Goal: Task Accomplishment & Management: Manage account settings

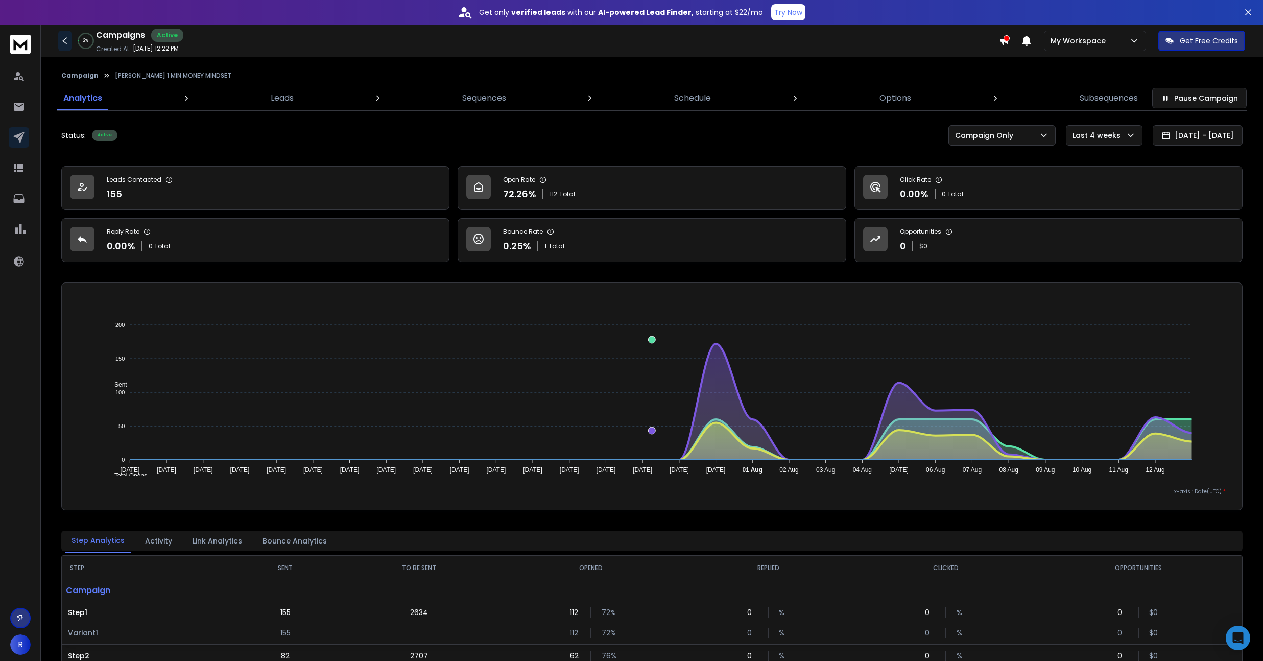
click at [68, 40] on icon at bounding box center [64, 40] width 9 height 9
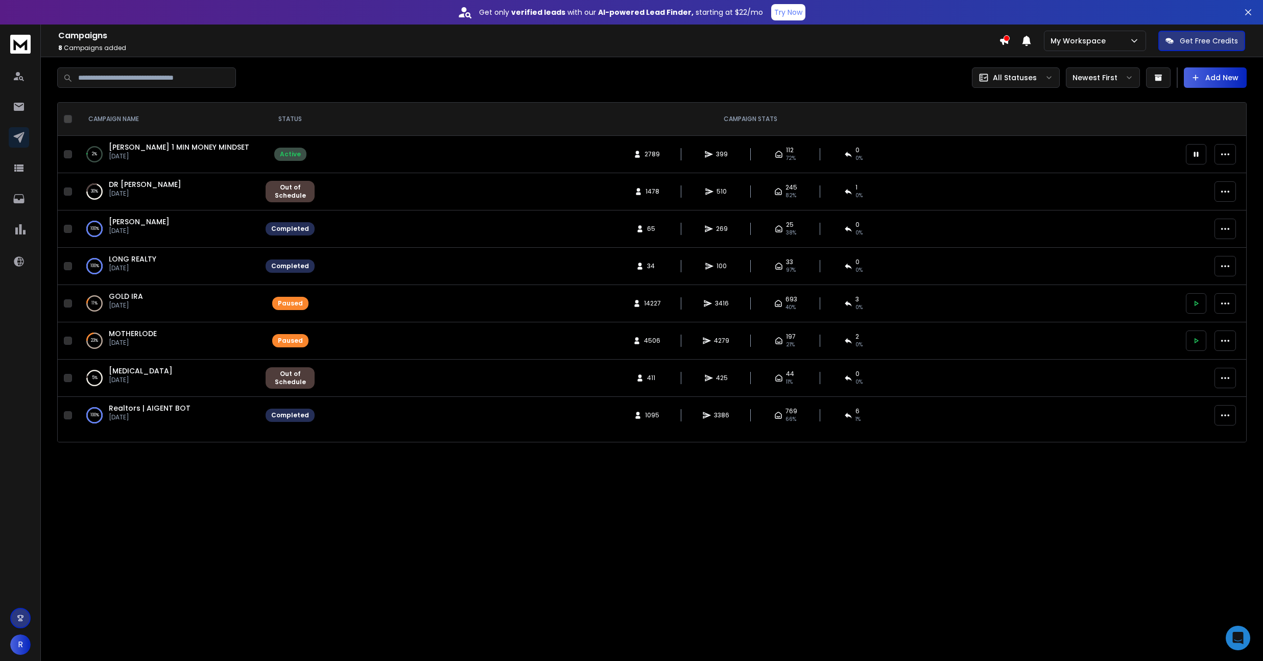
click at [180, 146] on span "[PERSON_NAME] 1 MIN MONEY MINDSET" at bounding box center [179, 147] width 140 height 10
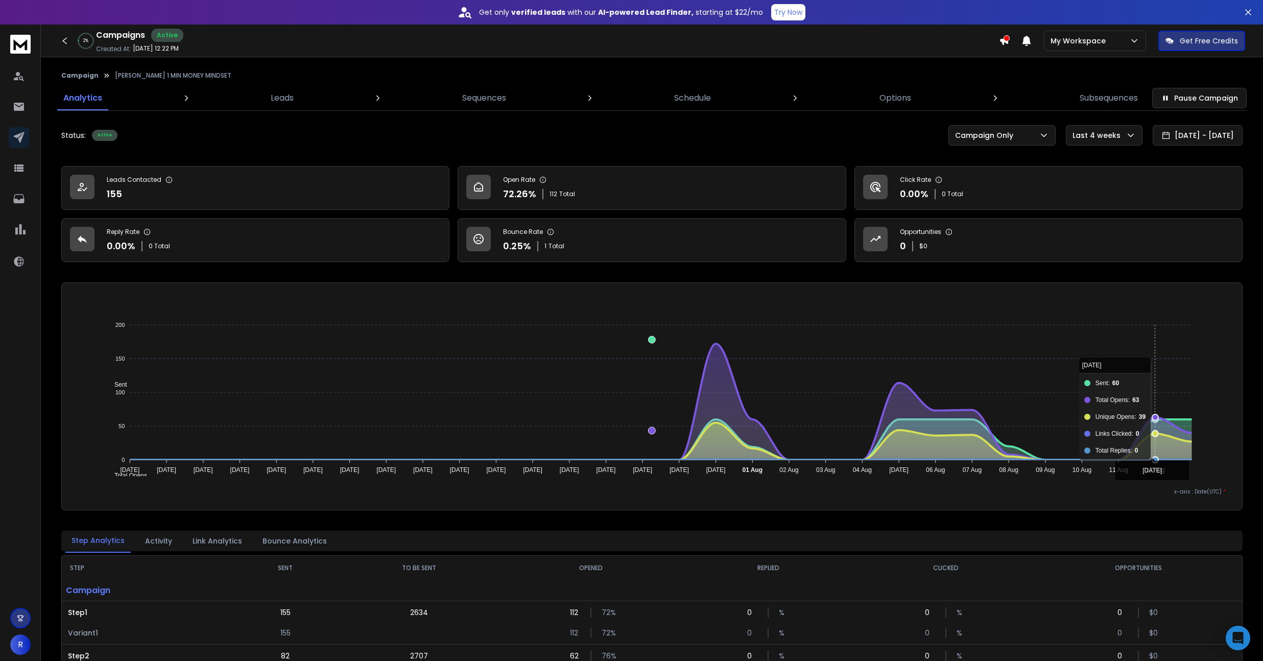
click at [1155, 417] on foreignobject "Sent Total Opens Unique Opens Links Clicked Total Replies" at bounding box center [652, 386] width 1091 height 179
click at [1162, 136] on button "[DATE] - [DATE]" at bounding box center [1198, 135] width 90 height 20
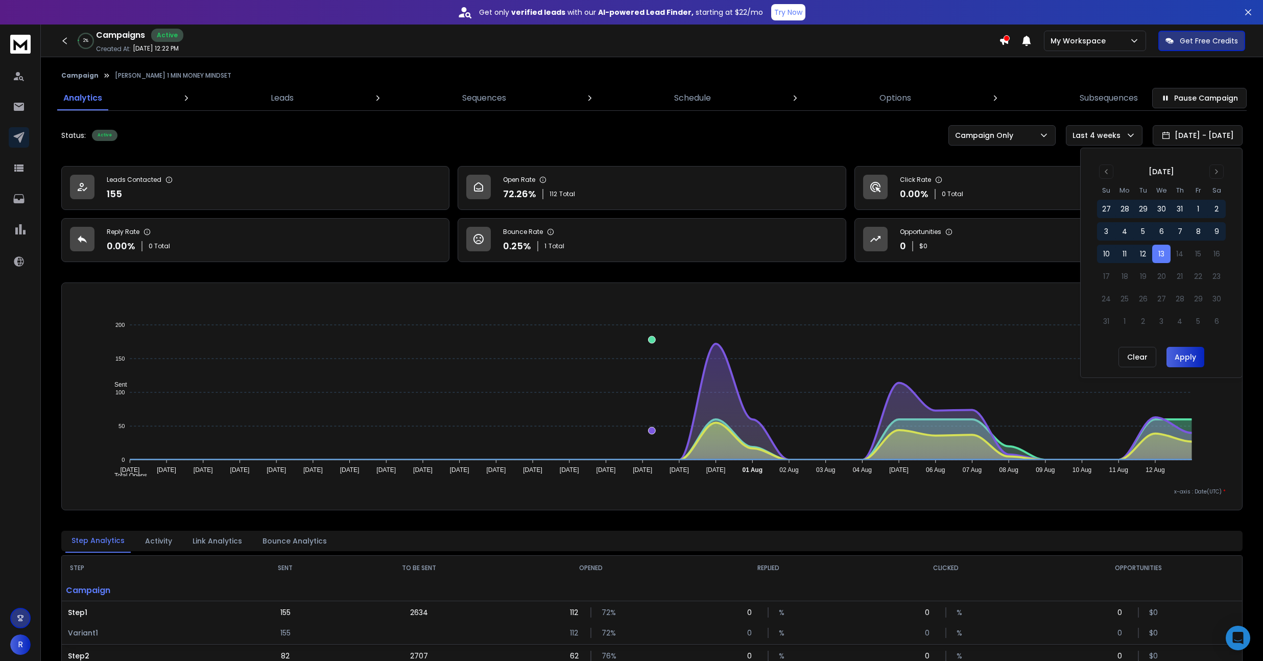
click at [1160, 251] on button "13" at bounding box center [1161, 254] width 18 height 18
click at [1126, 251] on button "11" at bounding box center [1125, 254] width 18 height 18
click at [1191, 356] on button "Apply" at bounding box center [1186, 357] width 38 height 20
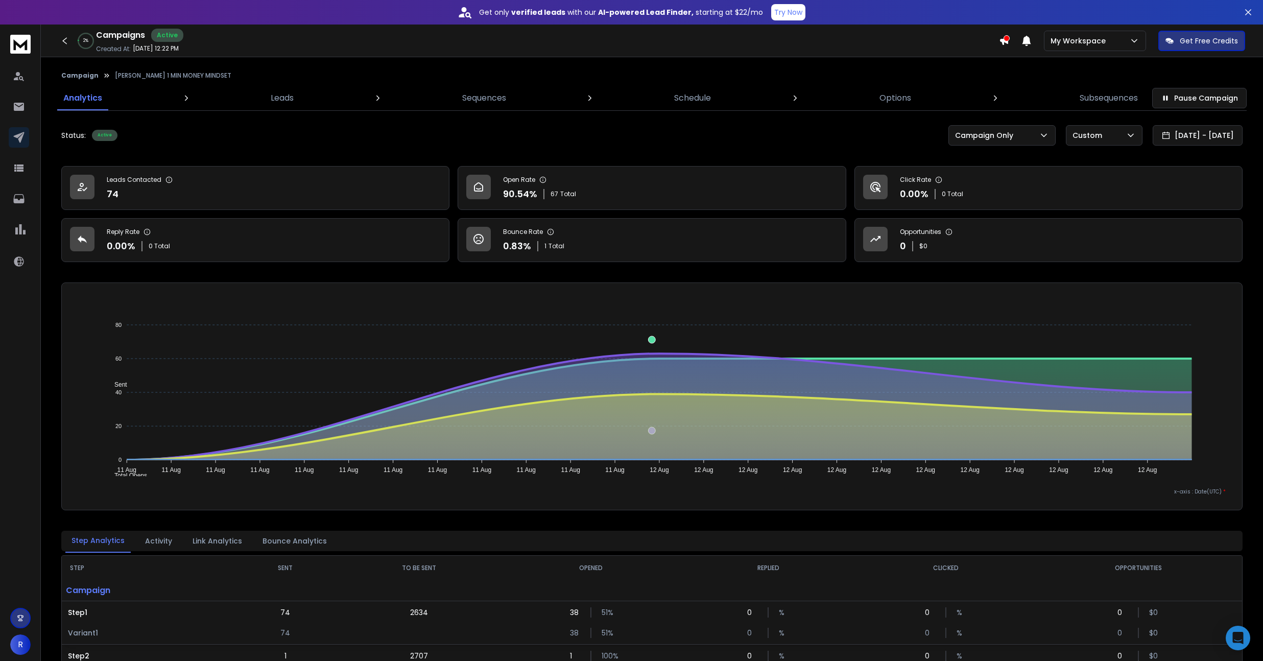
scroll to position [19, 0]
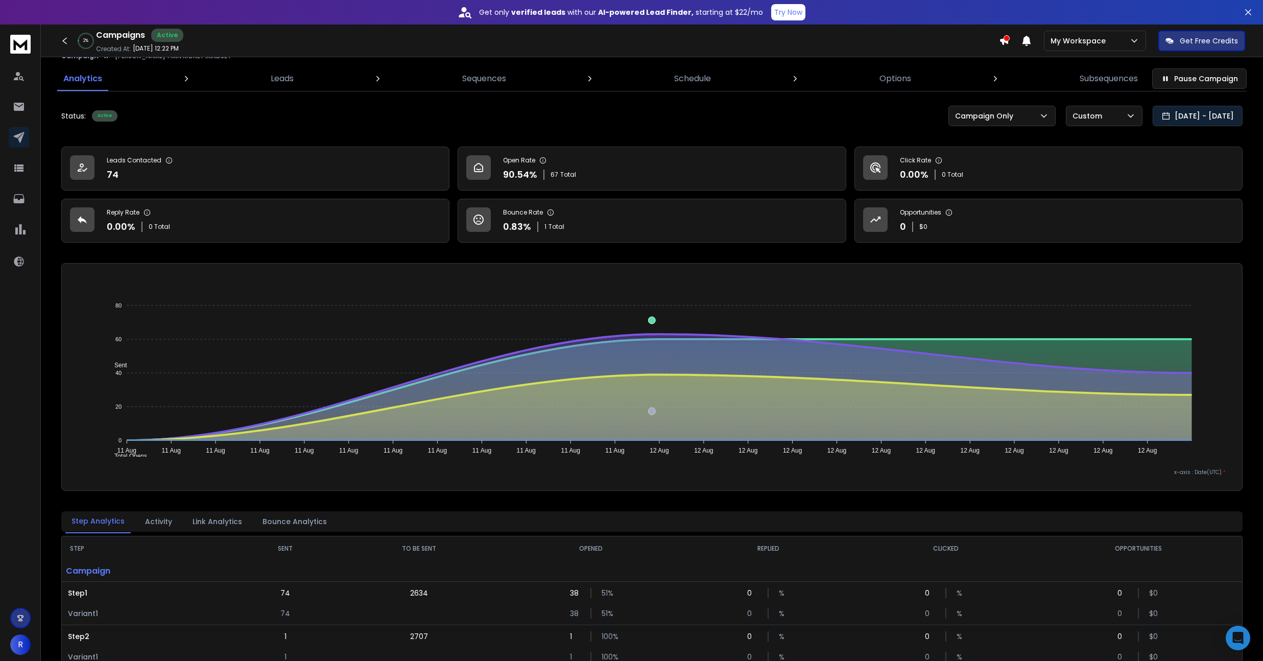
click at [1185, 114] on button "[DATE] - [DATE]" at bounding box center [1198, 116] width 90 height 20
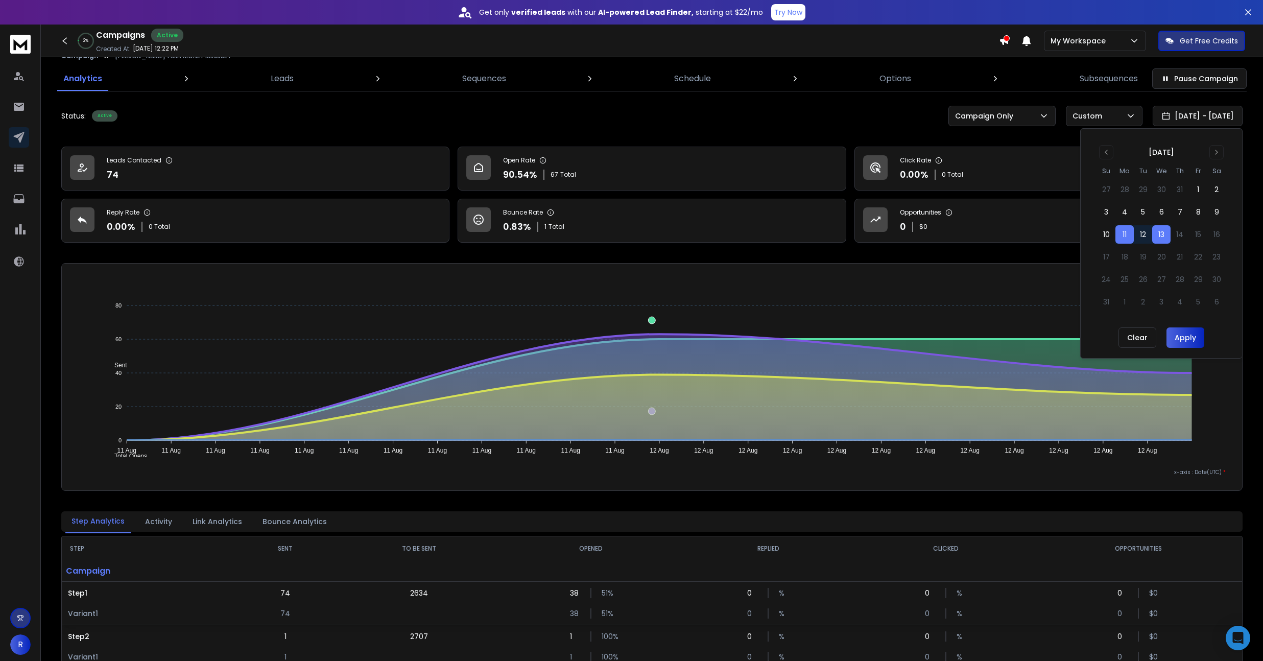
click at [1177, 234] on td "14" at bounding box center [1180, 234] width 18 height 18
click at [1162, 235] on button "13" at bounding box center [1161, 234] width 18 height 18
click at [1126, 233] on button "11" at bounding box center [1125, 234] width 18 height 18
click at [1178, 233] on td "14" at bounding box center [1180, 234] width 18 height 18
click at [1159, 236] on button "13" at bounding box center [1161, 234] width 18 height 18
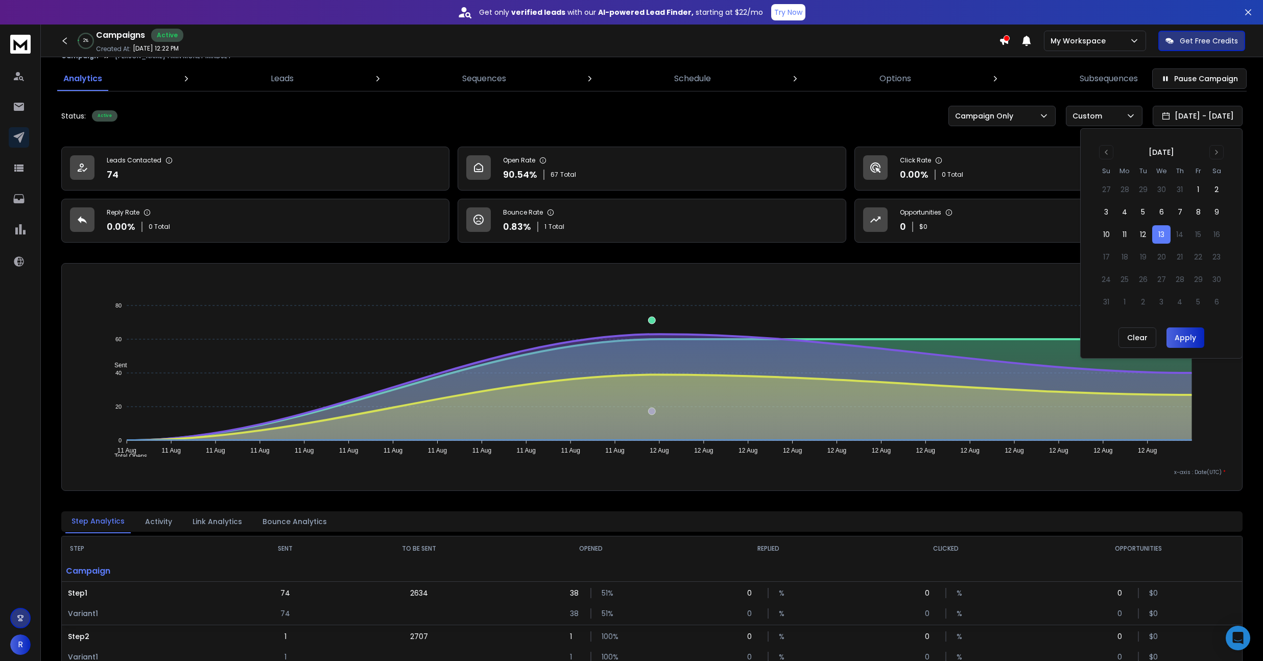
drag, startPoint x: 1161, startPoint y: 233, endPoint x: 1164, endPoint y: 241, distance: 7.6
click at [1162, 233] on button "13" at bounding box center [1161, 234] width 18 height 18
click at [1125, 233] on button "11" at bounding box center [1125, 232] width 18 height 18
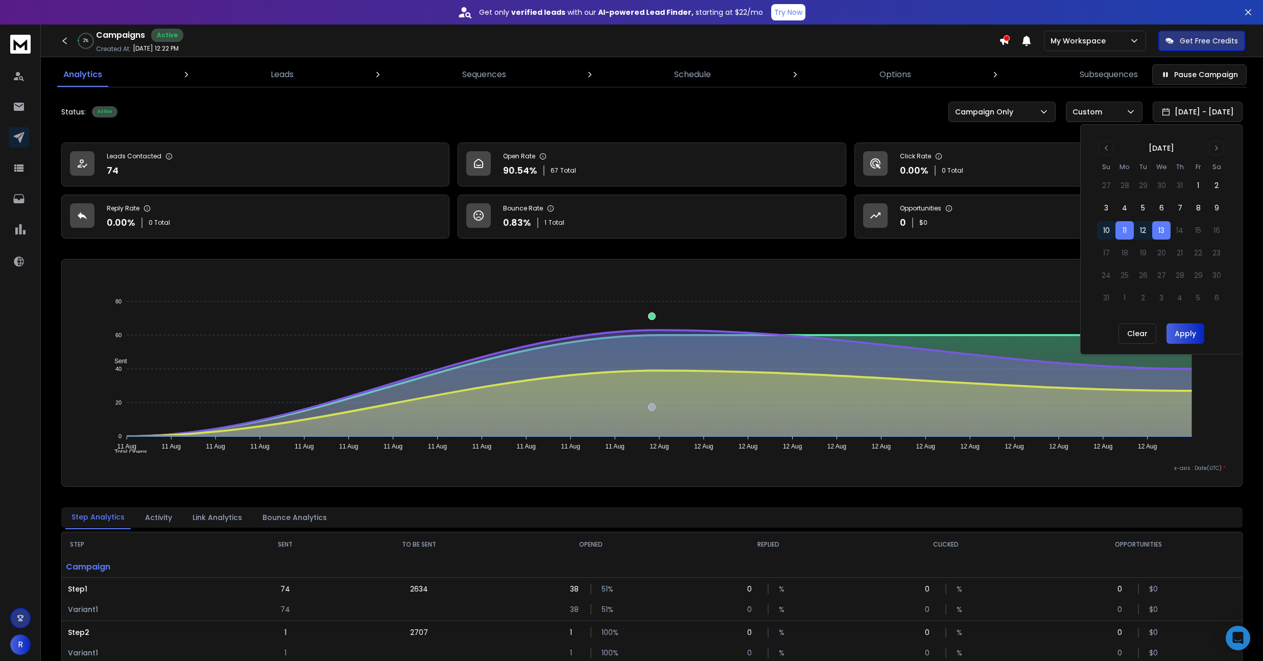
click at [1103, 230] on button "10" at bounding box center [1106, 230] width 18 height 18
click at [1143, 230] on button "12" at bounding box center [1143, 230] width 18 height 18
click at [1164, 227] on button "13" at bounding box center [1161, 230] width 18 height 18
drag, startPoint x: 1127, startPoint y: 229, endPoint x: 1136, endPoint y: 240, distance: 14.5
click at [1127, 229] on button "11" at bounding box center [1125, 230] width 18 height 18
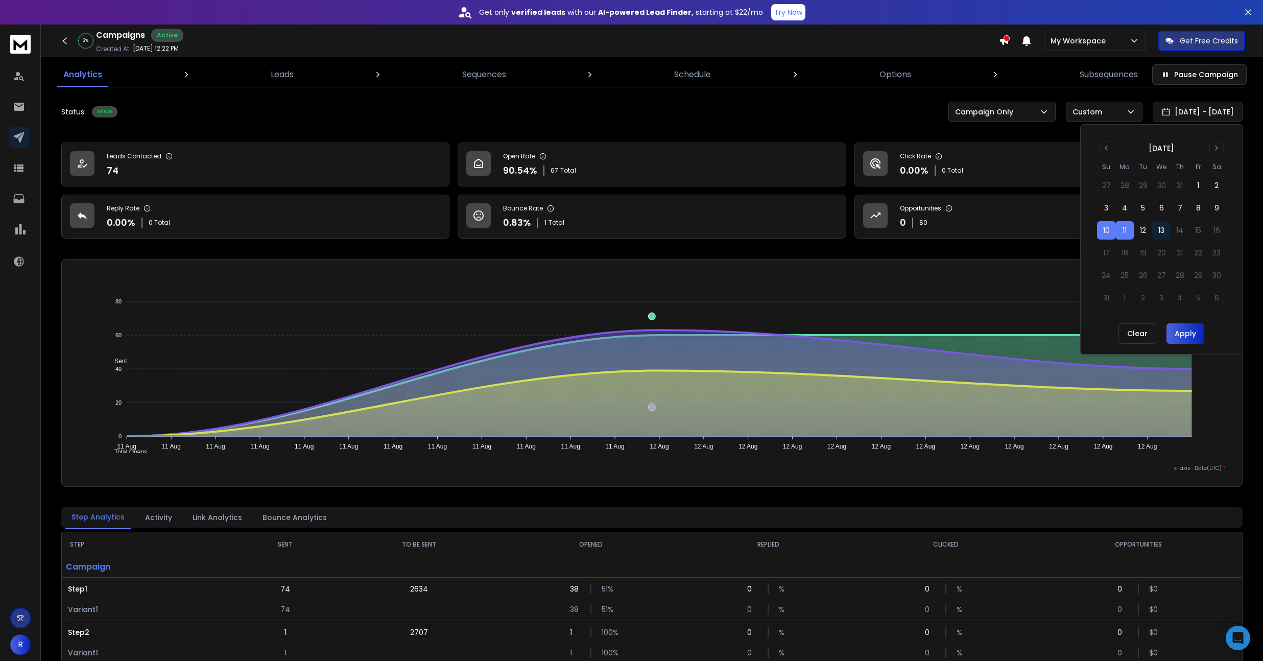
scroll to position [25, 0]
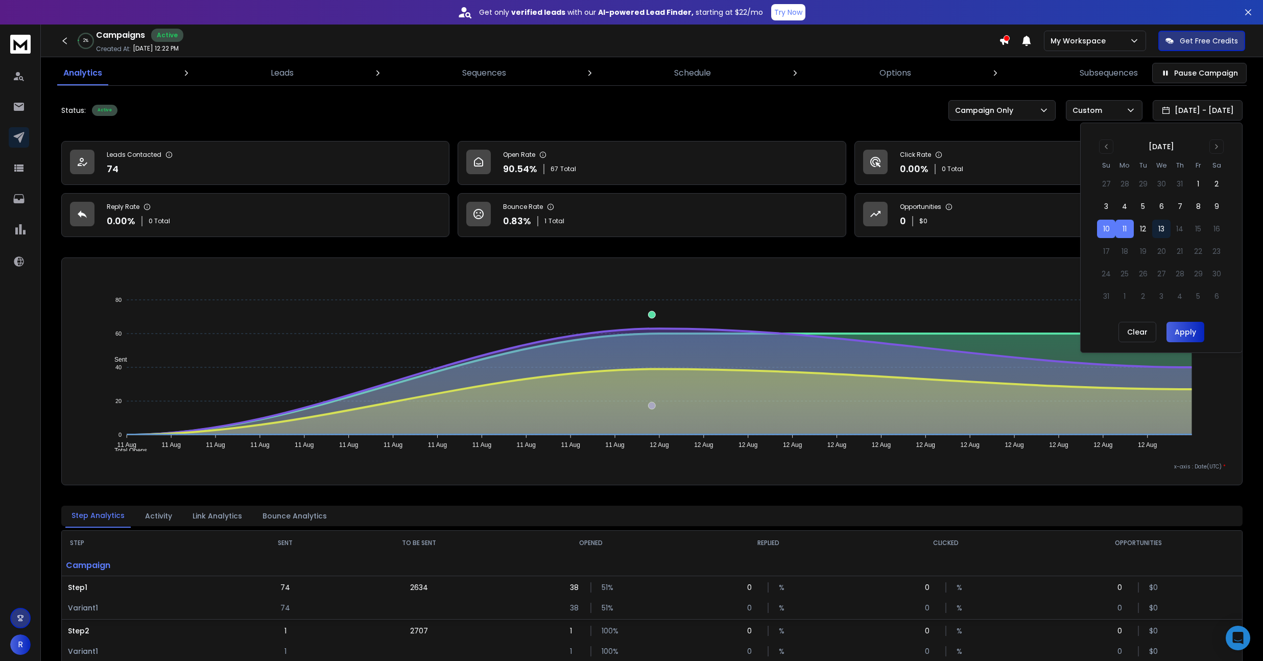
drag, startPoint x: 1186, startPoint y: 331, endPoint x: 1186, endPoint y: 324, distance: 7.2
click at [1187, 328] on button "Apply" at bounding box center [1186, 332] width 38 height 20
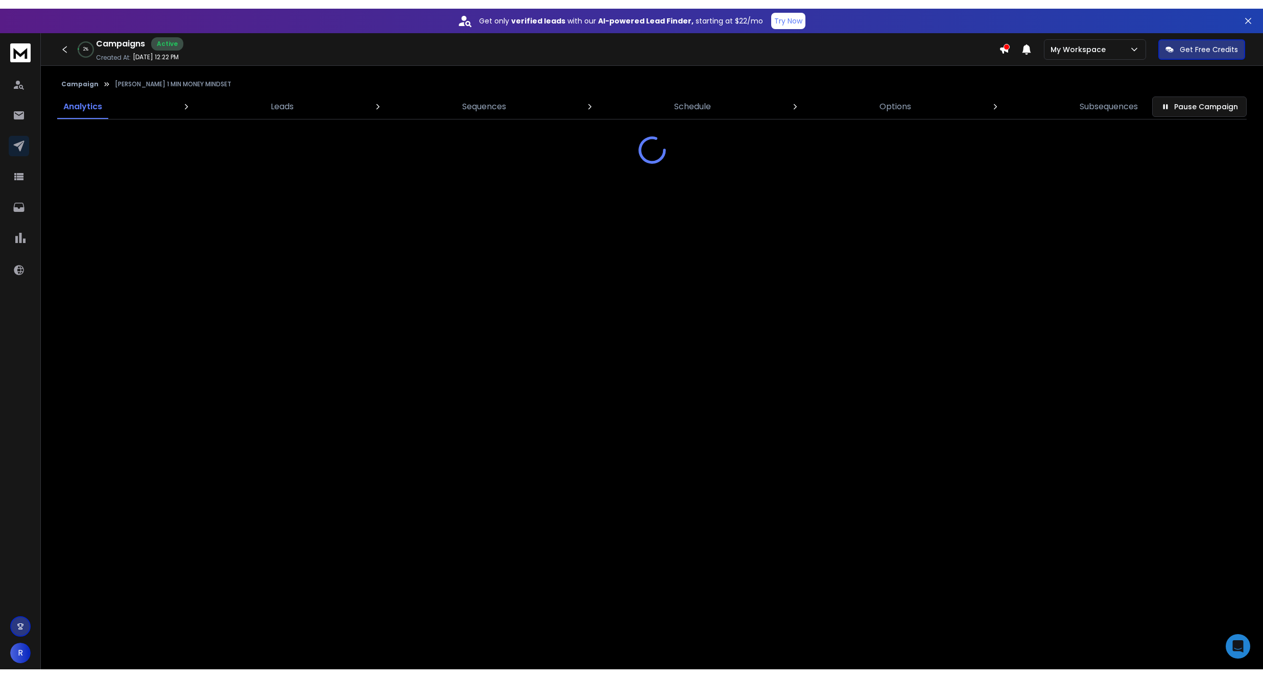
scroll to position [0, 0]
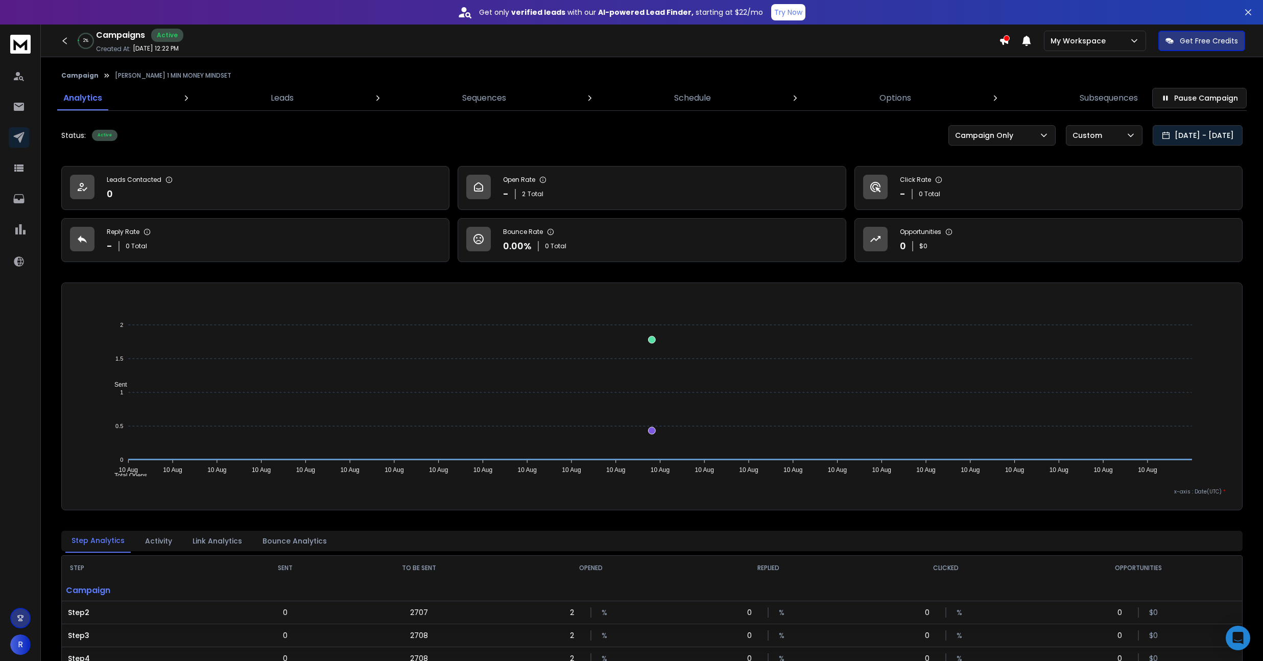
click at [1165, 135] on button "[DATE] - [DATE]" at bounding box center [1198, 135] width 90 height 20
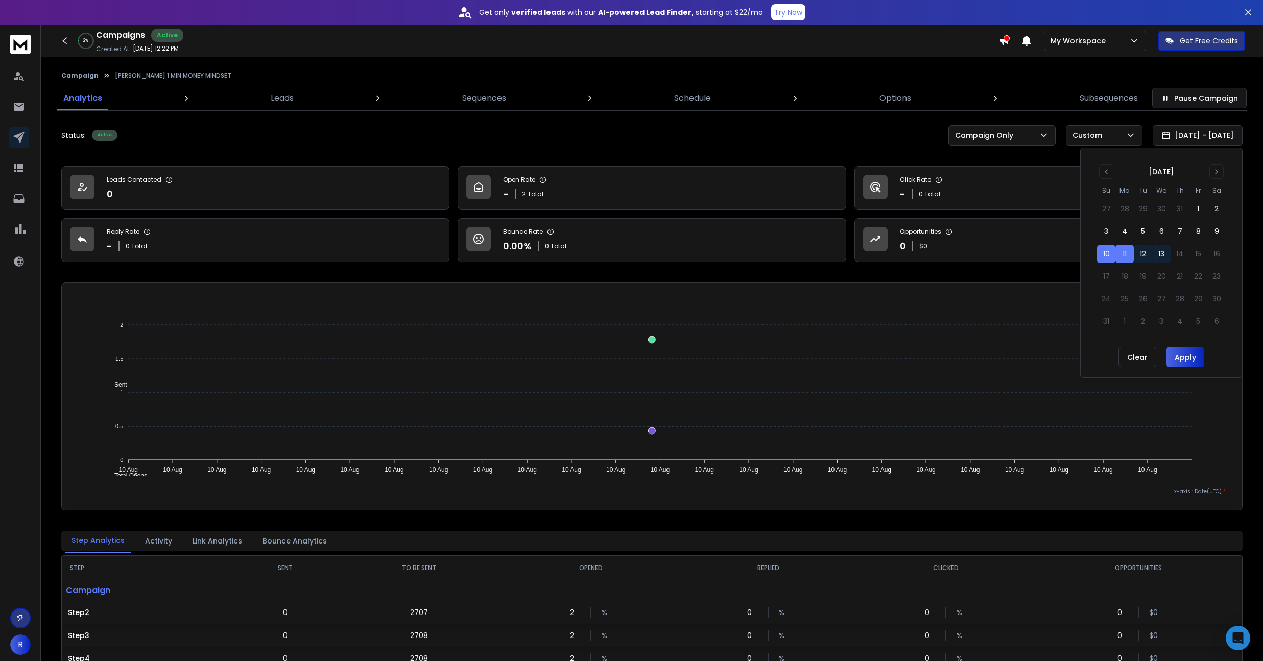
click at [1143, 254] on button "12" at bounding box center [1143, 254] width 18 height 18
drag, startPoint x: 1107, startPoint y: 254, endPoint x: 1112, endPoint y: 261, distance: 8.2
click at [1109, 255] on button "10" at bounding box center [1106, 254] width 18 height 18
click at [1143, 252] on button "12" at bounding box center [1143, 254] width 18 height 18
drag, startPoint x: 1162, startPoint y: 252, endPoint x: 1166, endPoint y: 256, distance: 6.5
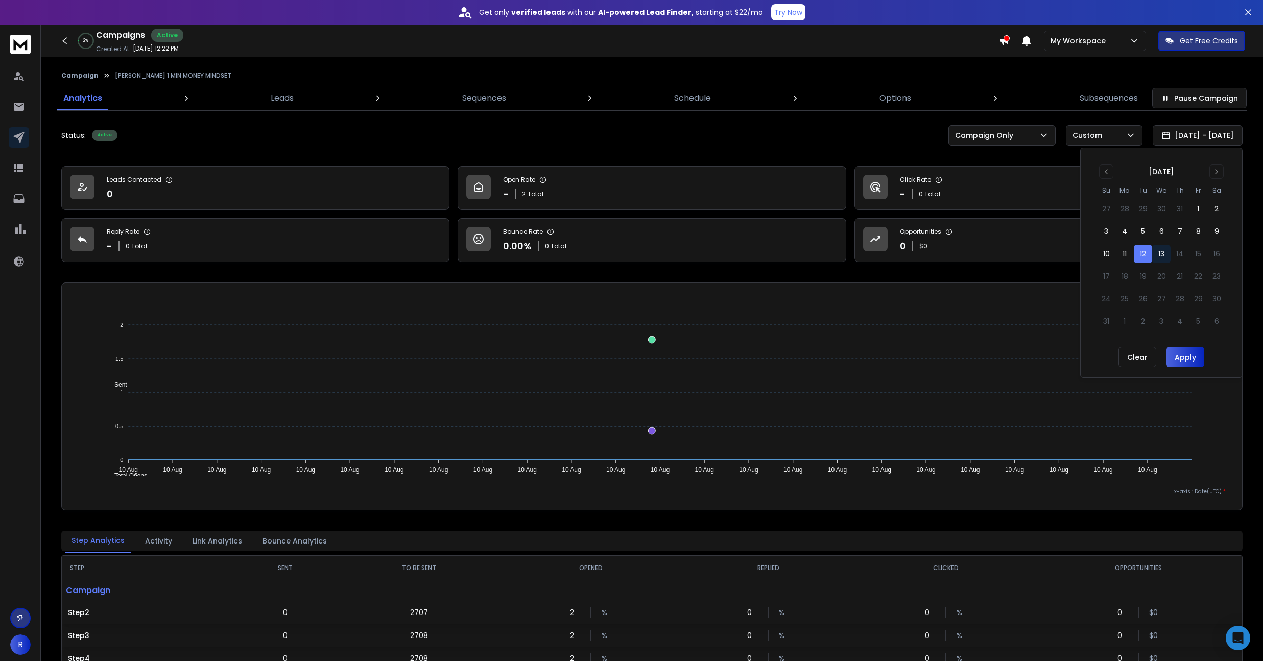
click at [1162, 252] on button "13" at bounding box center [1161, 254] width 18 height 18
click at [1192, 356] on button "Apply" at bounding box center [1186, 357] width 38 height 20
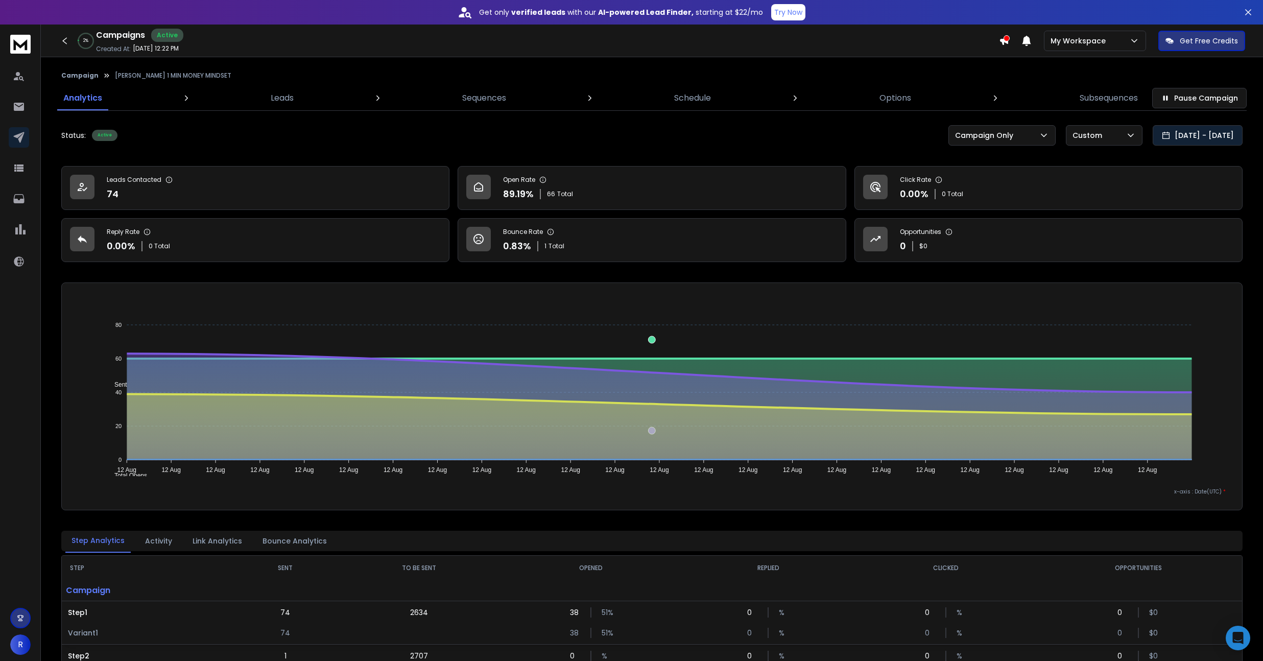
click at [1163, 132] on icon "button" at bounding box center [1166, 135] width 7 height 7
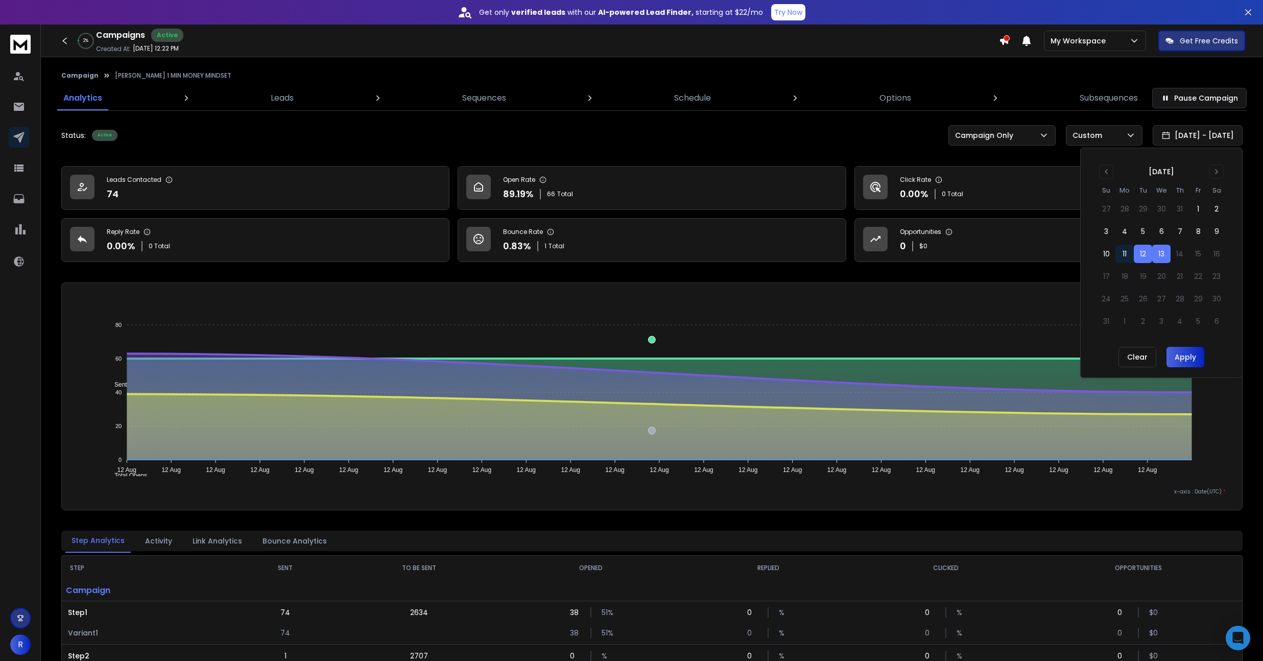
click at [1128, 252] on button "11" at bounding box center [1125, 254] width 18 height 18
drag, startPoint x: 1185, startPoint y: 356, endPoint x: 1185, endPoint y: 344, distance: 11.8
click at [1185, 354] on button "Apply" at bounding box center [1186, 357] width 38 height 20
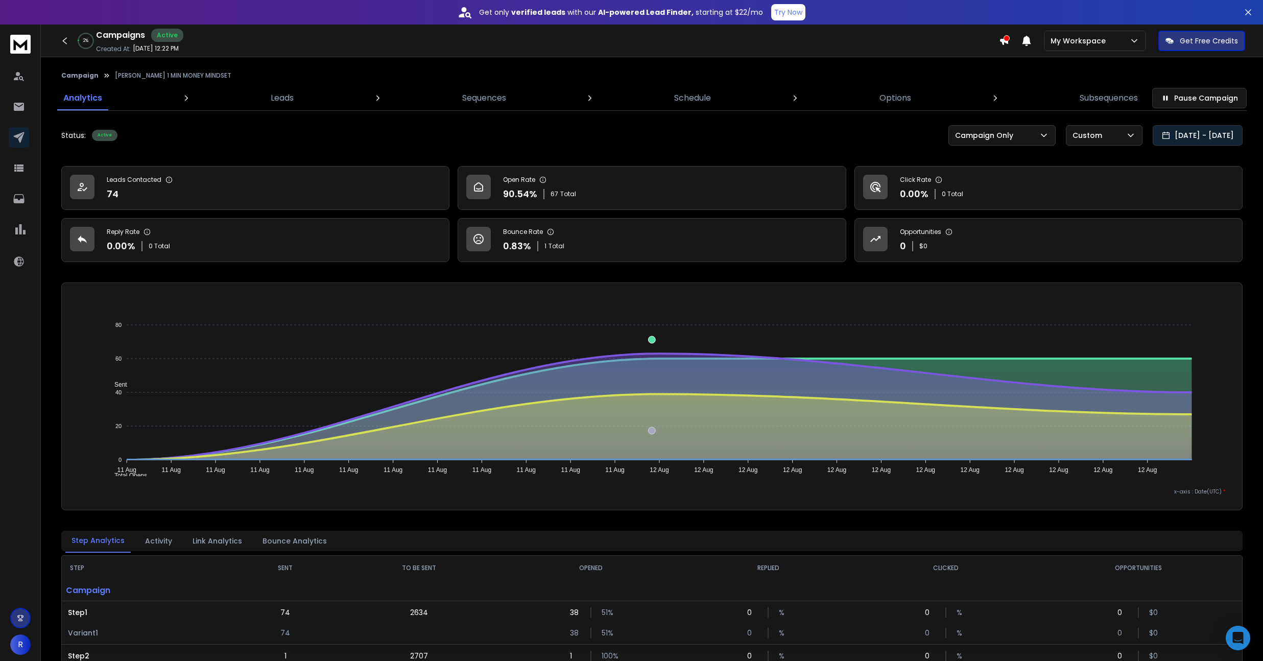
click at [1158, 136] on button "[DATE] - [DATE]" at bounding box center [1198, 135] width 90 height 20
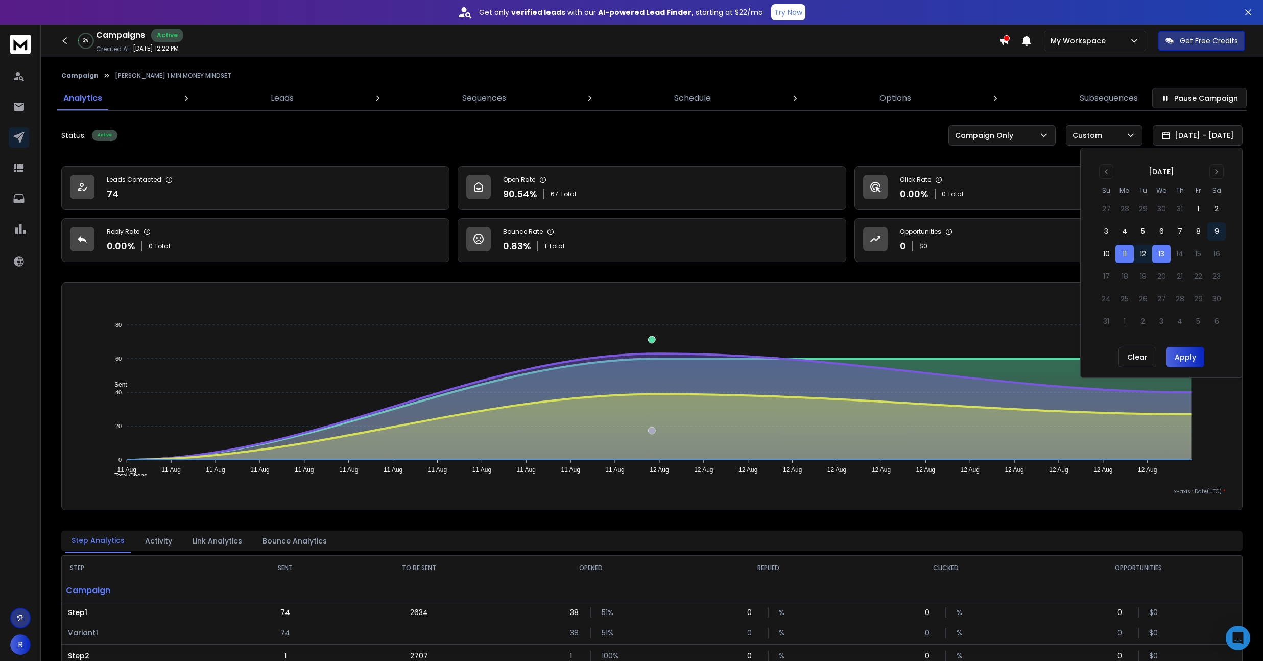
click at [1217, 228] on button "9" at bounding box center [1217, 231] width 18 height 18
click at [1122, 252] on button "11" at bounding box center [1125, 254] width 18 height 18
drag, startPoint x: 1187, startPoint y: 359, endPoint x: 1195, endPoint y: 341, distance: 19.9
click at [1187, 359] on button "Apply" at bounding box center [1186, 357] width 38 height 20
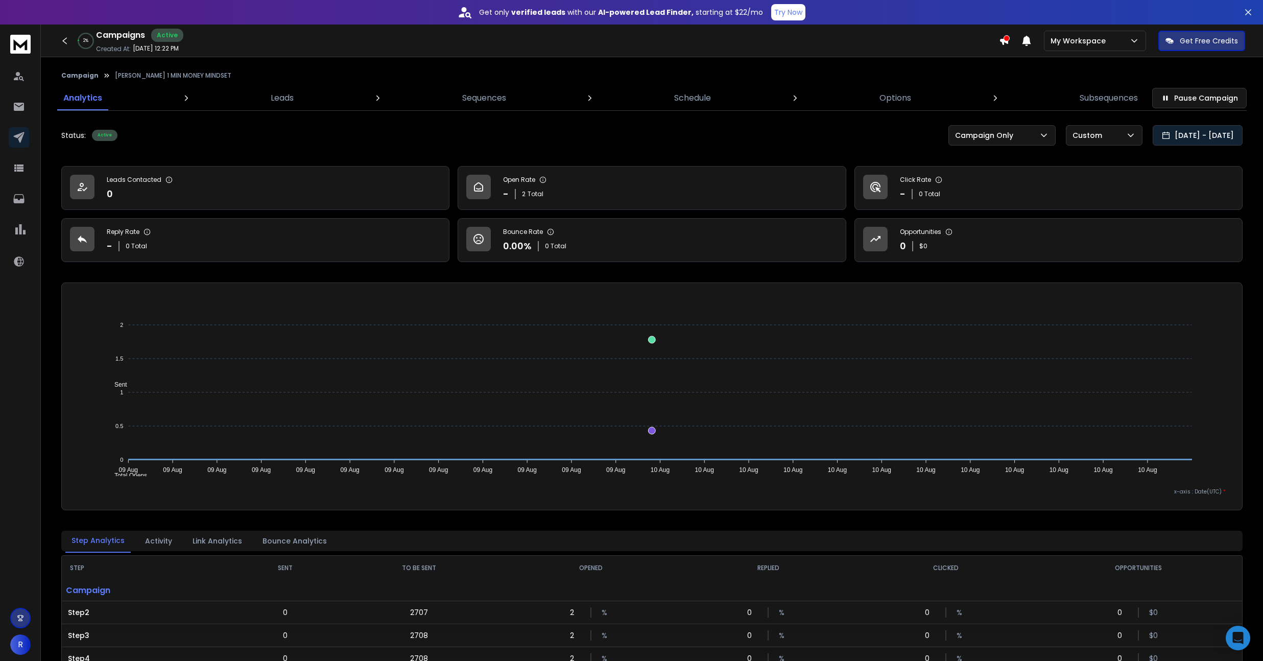
click at [1169, 136] on button "[DATE] - [DATE]" at bounding box center [1198, 135] width 90 height 20
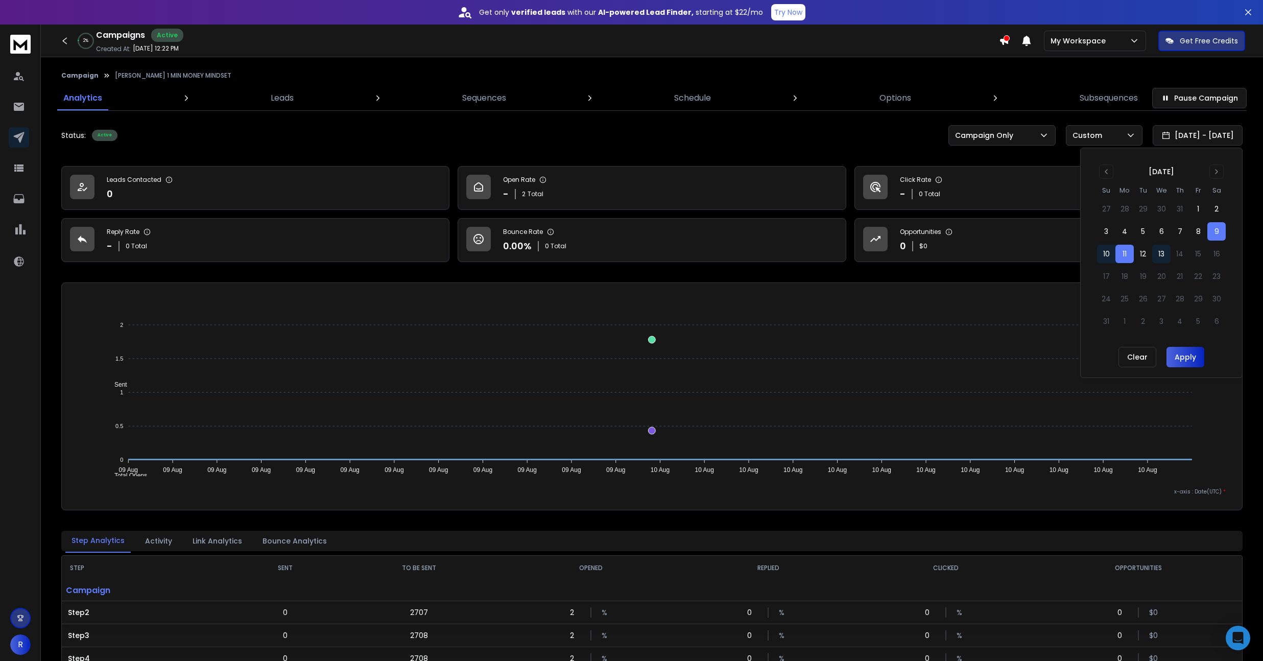
click at [1164, 252] on button "13" at bounding box center [1161, 254] width 18 height 18
drag, startPoint x: 1128, startPoint y: 251, endPoint x: 1127, endPoint y: 259, distance: 8.2
click at [1128, 251] on button "11" at bounding box center [1125, 254] width 18 height 18
drag, startPoint x: 1222, startPoint y: 229, endPoint x: 1207, endPoint y: 242, distance: 19.2
click at [1222, 229] on button "9" at bounding box center [1217, 231] width 18 height 18
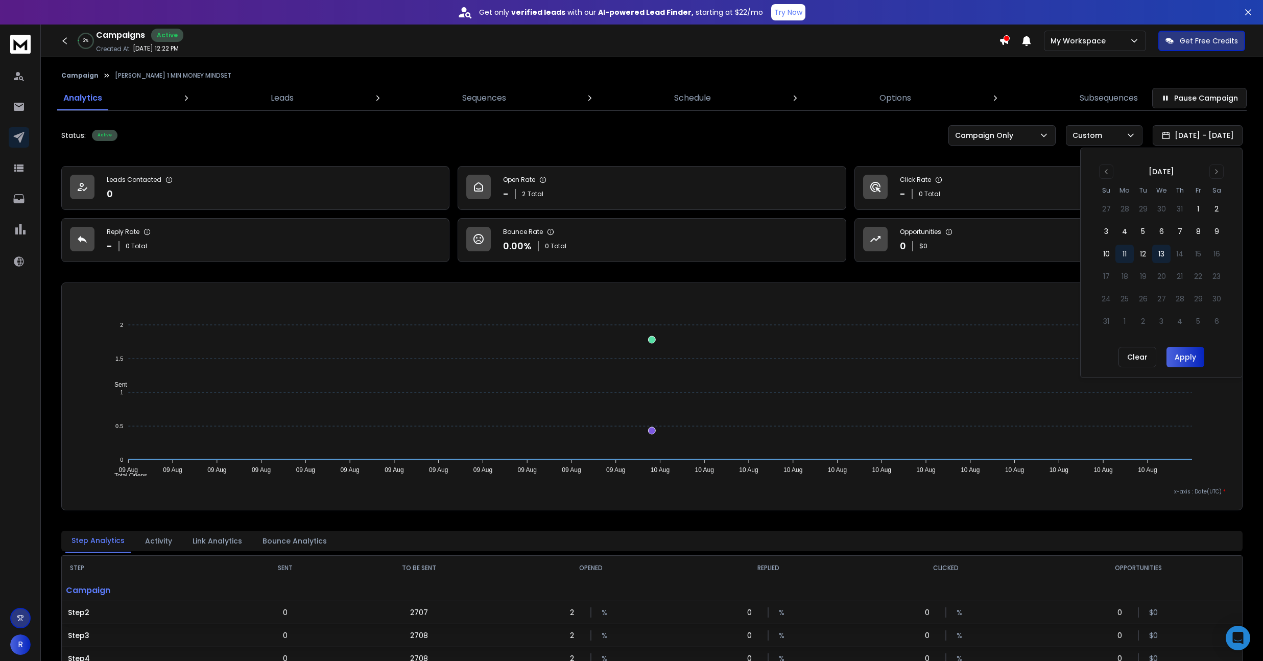
click at [1119, 251] on button "11" at bounding box center [1125, 254] width 18 height 18
click at [1161, 251] on button "13" at bounding box center [1161, 254] width 18 height 18
click at [1192, 357] on button "Apply" at bounding box center [1186, 357] width 38 height 20
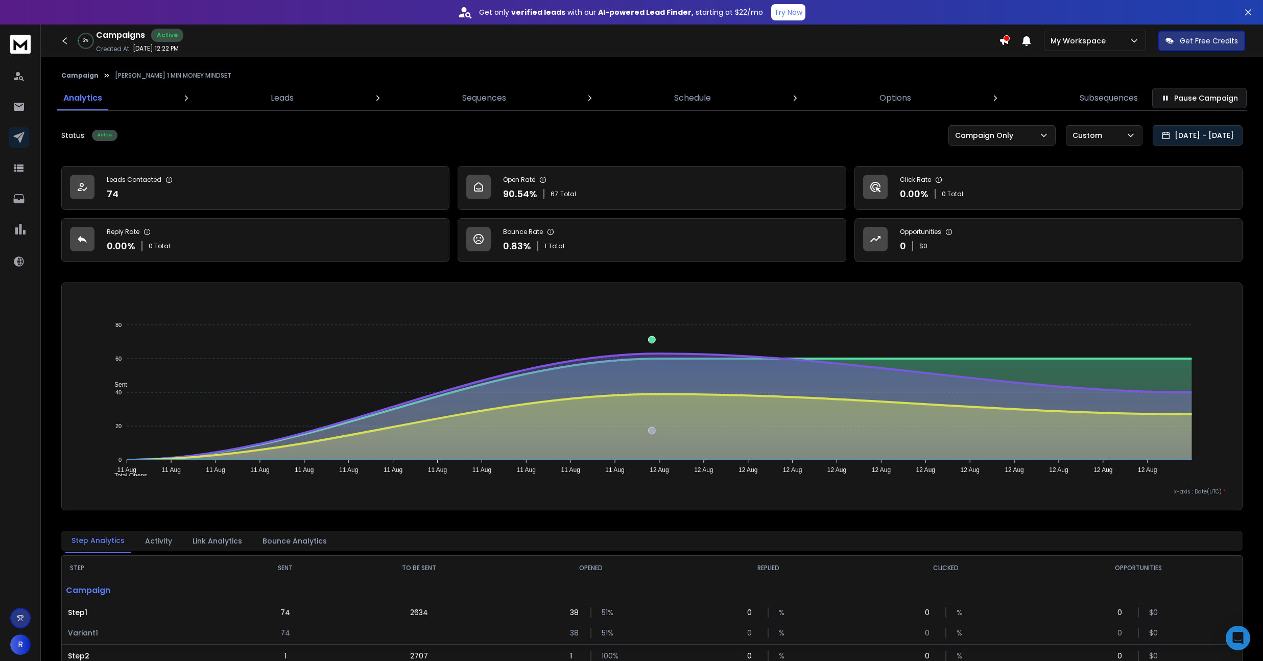
click at [1177, 135] on button "[DATE] - [DATE]" at bounding box center [1198, 135] width 90 height 20
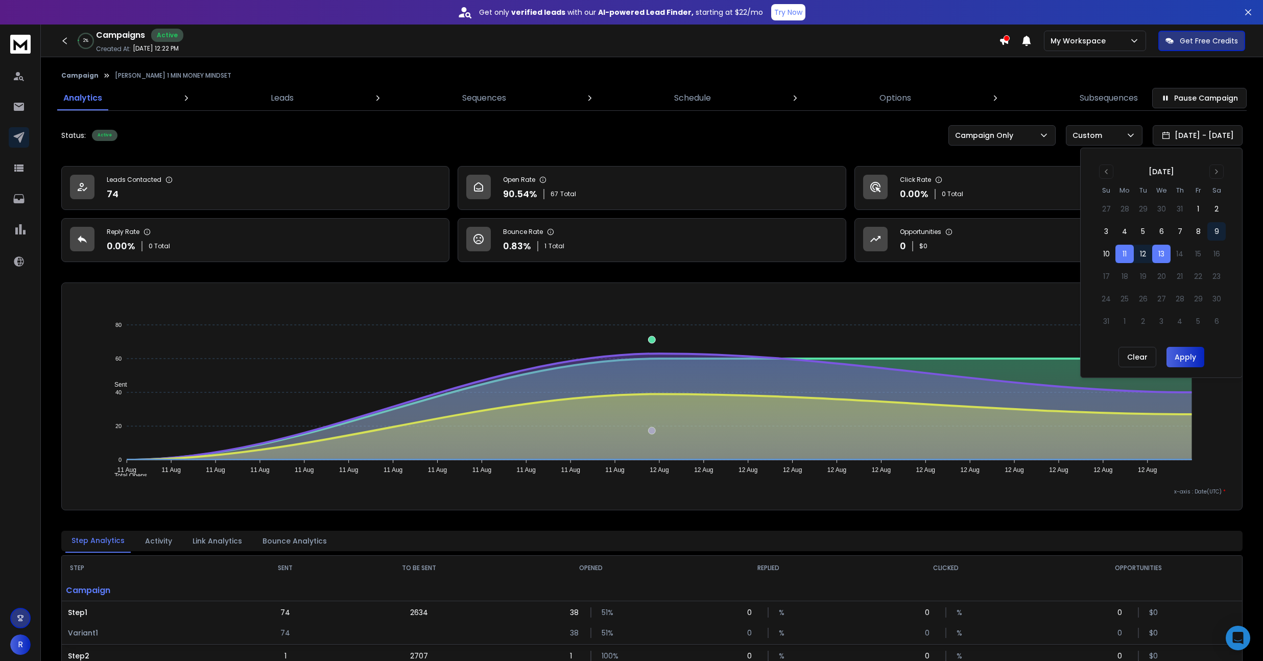
click at [1216, 228] on button "9" at bounding box center [1217, 231] width 18 height 18
click at [1107, 251] on button "10" at bounding box center [1106, 254] width 18 height 18
drag, startPoint x: 1193, startPoint y: 352, endPoint x: 1235, endPoint y: 334, distance: 45.5
click at [1195, 352] on button "Apply" at bounding box center [1186, 357] width 38 height 20
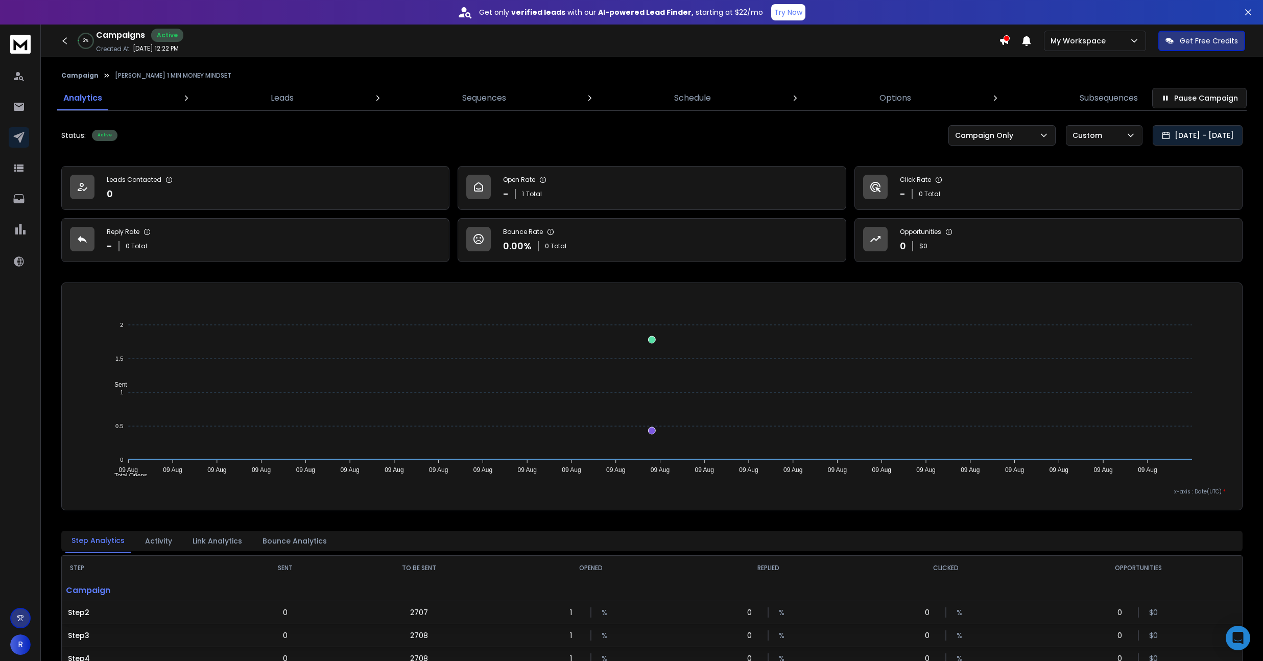
click at [1172, 134] on button "[DATE] - [DATE]" at bounding box center [1198, 135] width 90 height 20
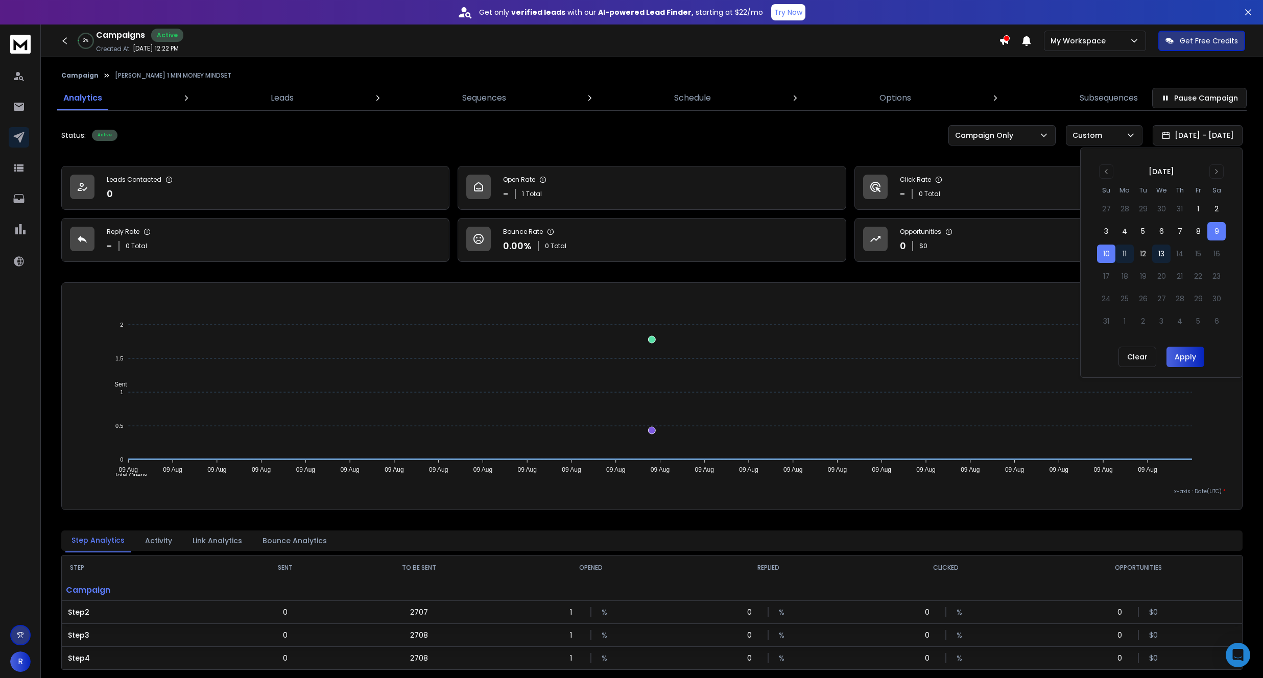
click at [1127, 254] on button "11" at bounding box center [1125, 254] width 18 height 18
click at [1215, 231] on button "9" at bounding box center [1217, 231] width 18 height 18
click at [1128, 252] on button "11" at bounding box center [1125, 254] width 18 height 18
click at [1165, 252] on button "13" at bounding box center [1161, 254] width 18 height 18
click at [1190, 355] on button "Apply" at bounding box center [1186, 357] width 38 height 20
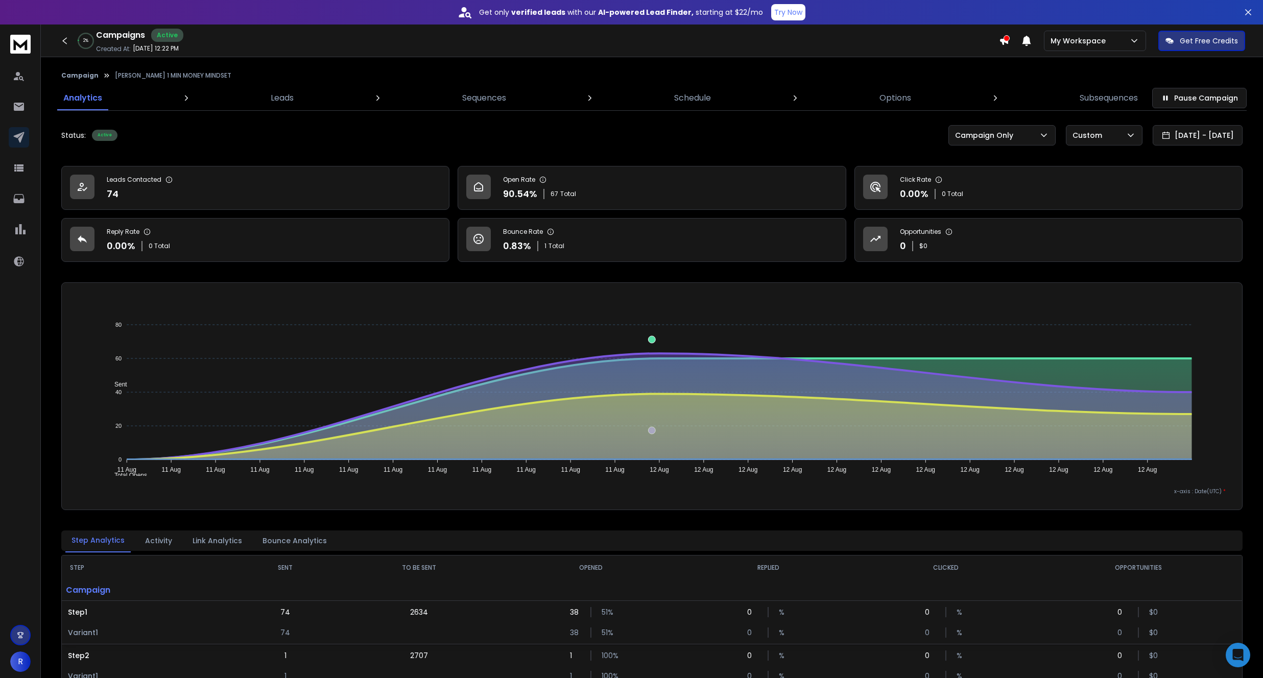
click at [549, 244] on span "Total" at bounding box center [557, 246] width 16 height 8
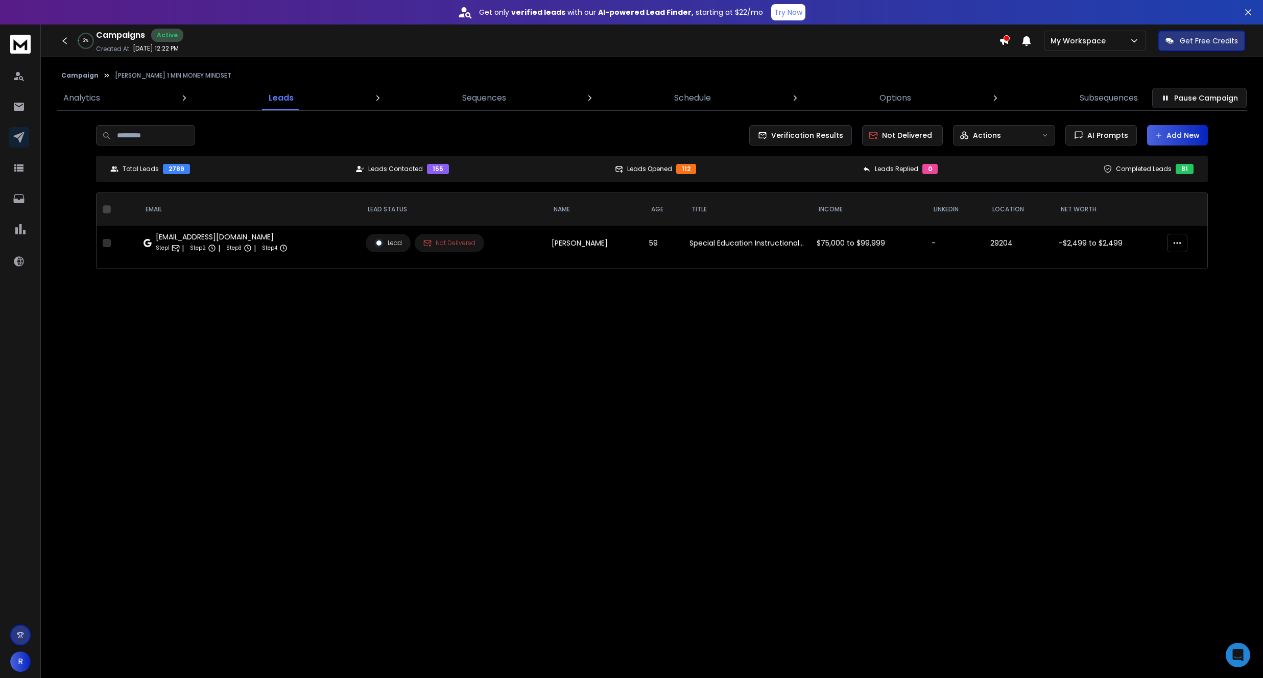
click at [1176, 245] on icon "button" at bounding box center [1177, 243] width 9 height 9
click at [1159, 264] on p "Delete Lead" at bounding box center [1161, 265] width 42 height 10
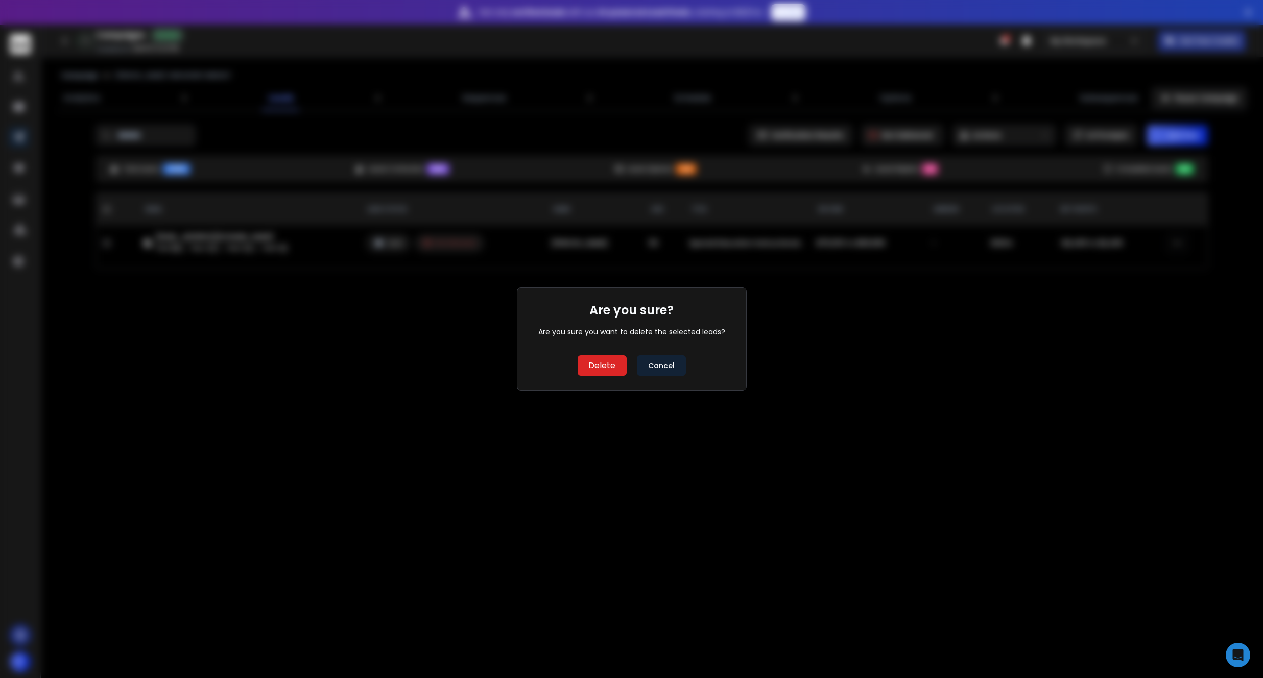
drag, startPoint x: 593, startPoint y: 367, endPoint x: 808, endPoint y: 379, distance: 215.9
click at [593, 367] on button "Delete" at bounding box center [602, 366] width 49 height 20
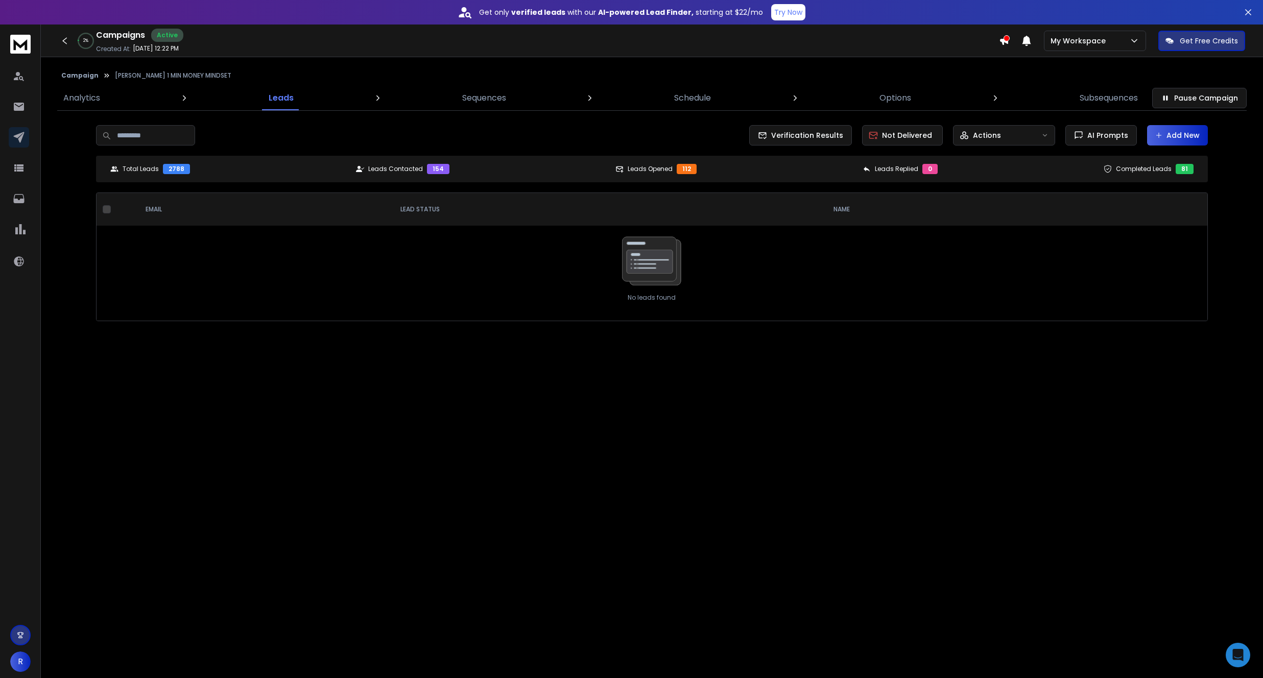
click at [399, 171] on p "Leads Contacted" at bounding box center [395, 169] width 55 height 8
click at [79, 94] on p "Analytics" at bounding box center [81, 98] width 37 height 12
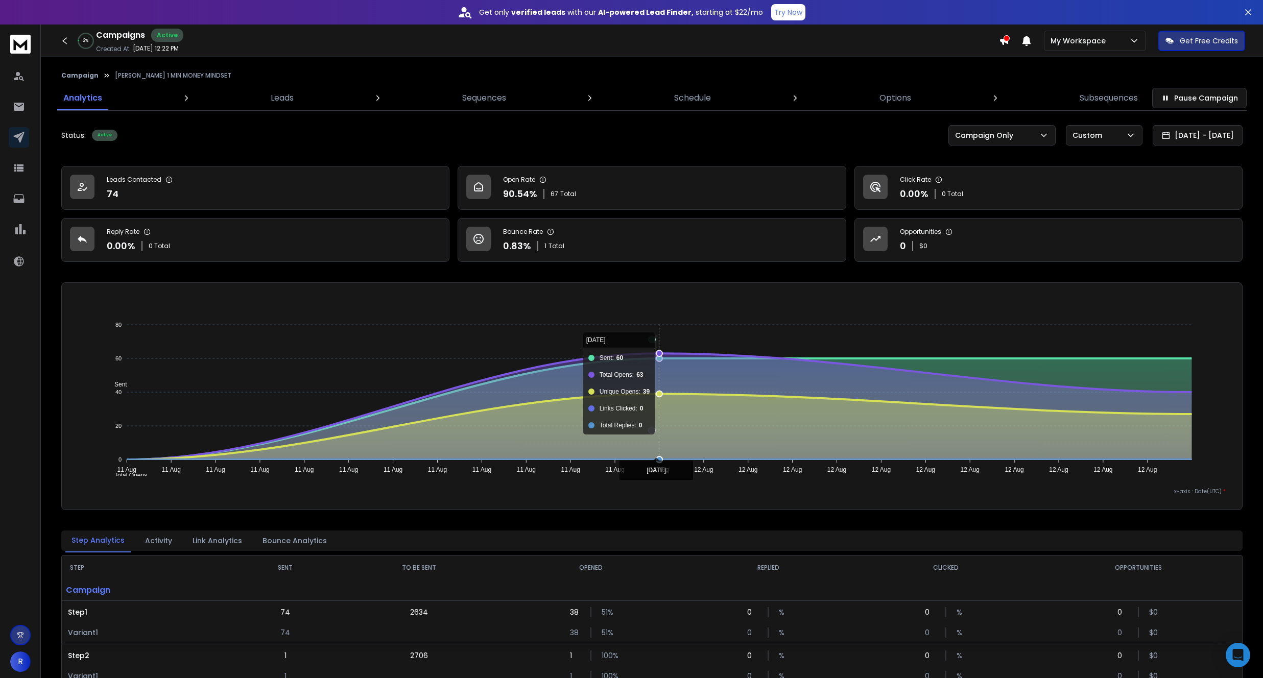
click at [682, 353] on foreignobject "Sent Total Opens Unique Opens Links Clicked Total Replies" at bounding box center [652, 386] width 1091 height 179
click at [814, 356] on foreignobject "Sent Total Opens Unique Opens Links Clicked Total Replies" at bounding box center [652, 386] width 1091 height 179
click at [883, 357] on foreignobject "Sent Total Opens Unique Opens Links Clicked Total Replies" at bounding box center [652, 386] width 1091 height 179
